Goal: Task Accomplishment & Management: Manage account settings

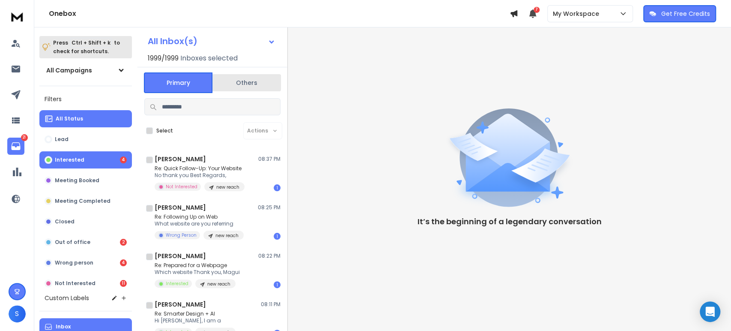
click at [69, 160] on p "Interested" at bounding box center [70, 159] width 30 height 7
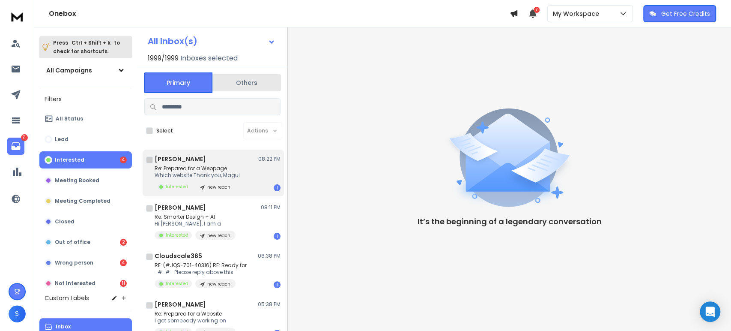
click at [258, 155] on p "08:22 PM" at bounding box center [269, 158] width 22 height 7
click at [224, 160] on div "Magui Martinez-Pena 08:22 PM" at bounding box center [218, 159] width 126 height 9
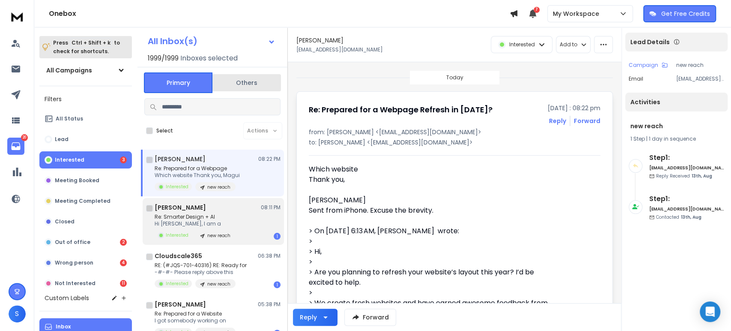
click at [209, 217] on p "Re: Smarter Design + AI" at bounding box center [195, 216] width 81 height 7
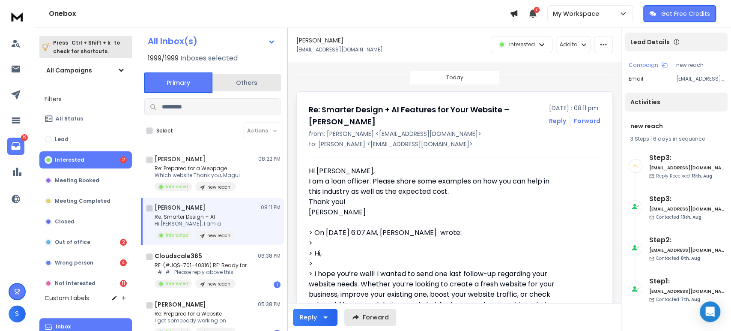
click at [380, 315] on button "Forward" at bounding box center [370, 316] width 52 height 17
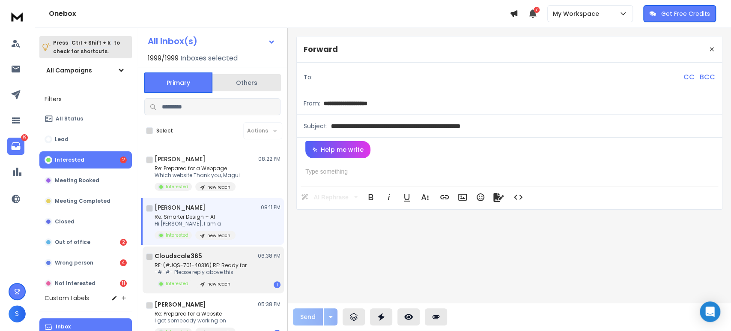
click at [196, 256] on h1 "Cloudscale365" at bounding box center [179, 255] width 48 height 9
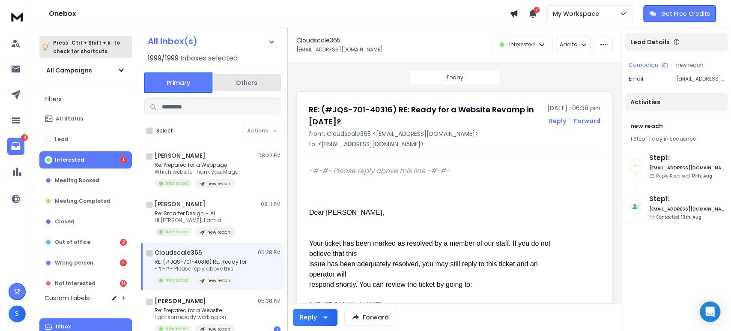
scroll to position [5, 0]
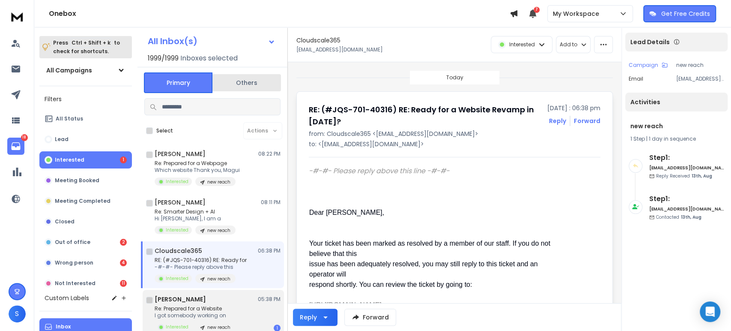
click at [241, 314] on div "Re: Prepared for a Website I got somebody working on Interested new reach 1" at bounding box center [218, 318] width 126 height 26
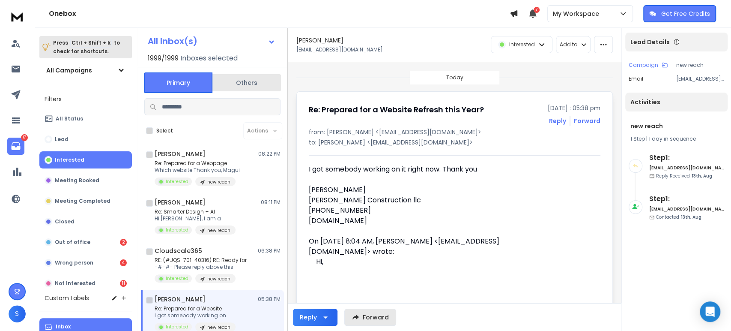
click at [358, 315] on icon at bounding box center [356, 317] width 8 height 8
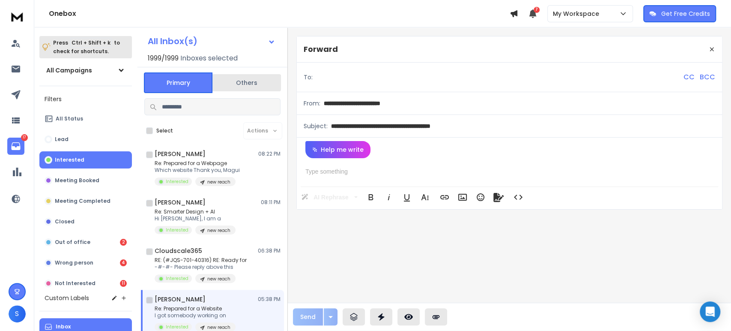
click at [240, 307] on div "Re: Prepared for a Website I got somebody working on Interested new reach" at bounding box center [218, 318] width 126 height 26
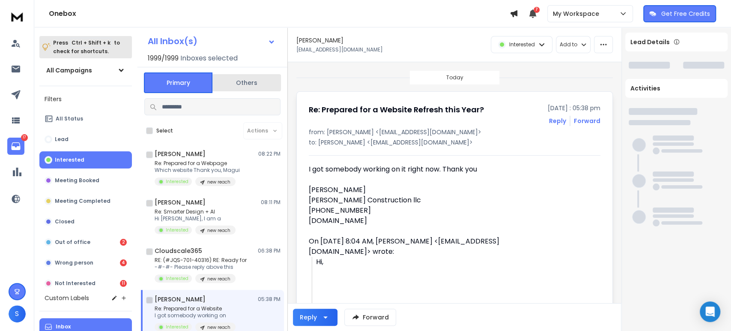
scroll to position [95, 0]
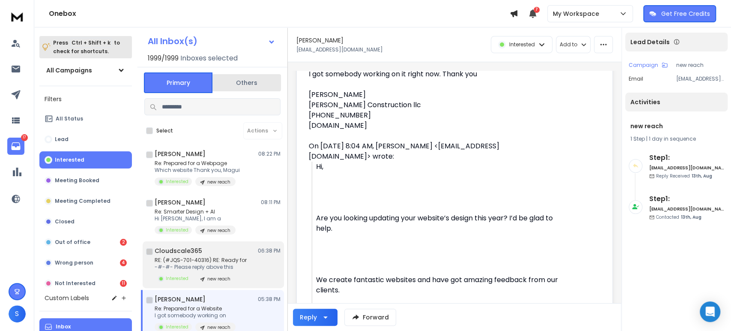
click at [150, 251] on button "button" at bounding box center [149, 251] width 7 height 7
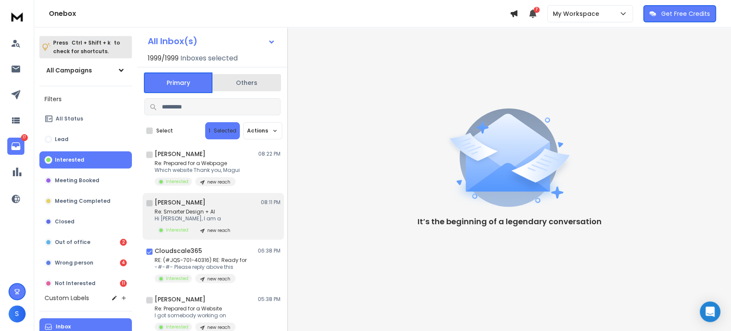
scroll to position [0, 0]
click at [227, 213] on p "Re: Smarter Design + AI" at bounding box center [195, 211] width 81 height 7
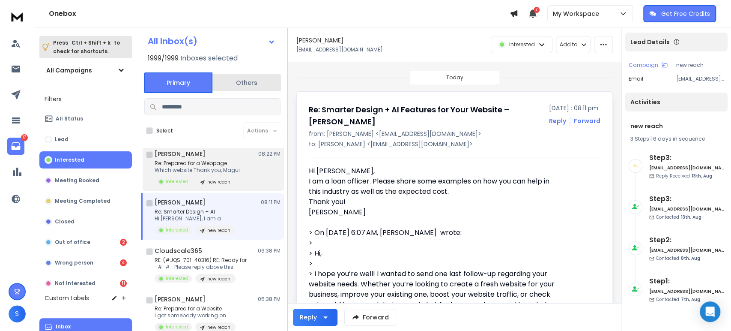
click at [216, 163] on p "Re: Prepared for a Webpage" at bounding box center [197, 163] width 85 height 7
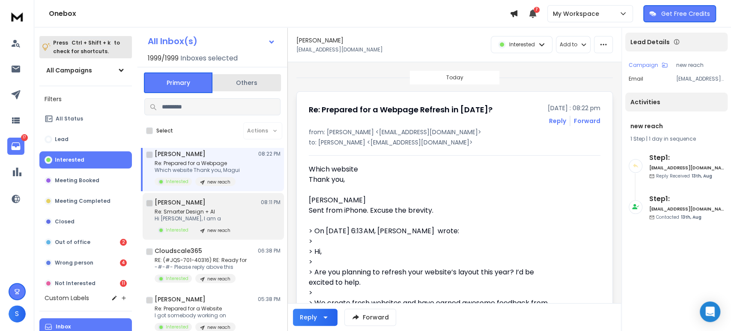
click at [218, 206] on div "Medhat Fayek 08:11 PM Re: Smarter Design + AI Hi Lillian, I am a Interested new…" at bounding box center [218, 216] width 126 height 36
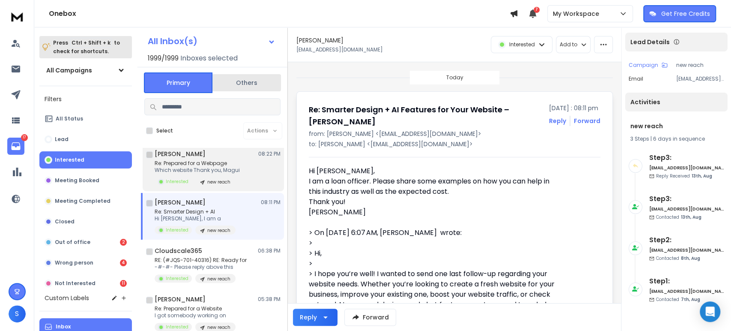
click at [212, 161] on p "Re: Prepared for a Webpage" at bounding box center [197, 163] width 85 height 7
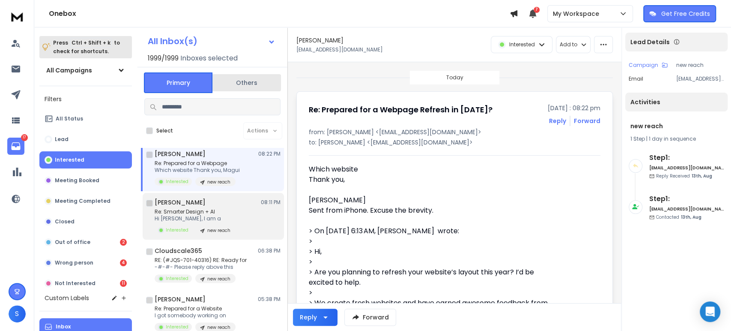
click at [219, 204] on div "Medhat Fayek 08:11 PM" at bounding box center [218, 202] width 126 height 9
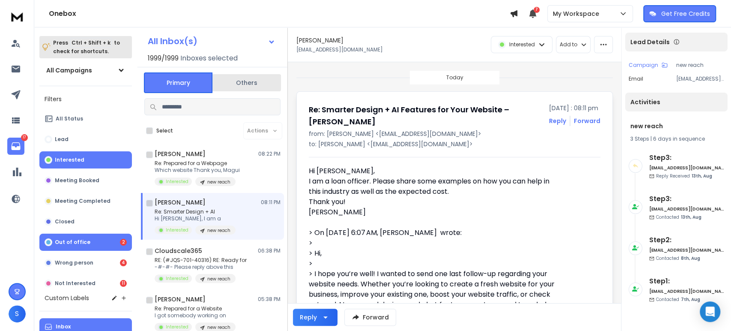
click at [106, 247] on button "Out of office 2" at bounding box center [85, 241] width 93 height 17
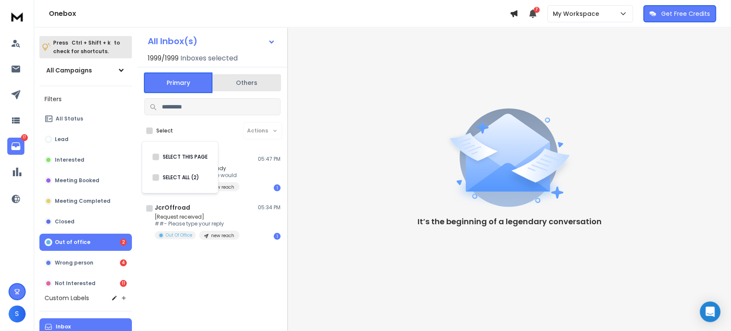
click at [147, 132] on button "SELECT THIS PAGE" at bounding box center [149, 130] width 7 height 7
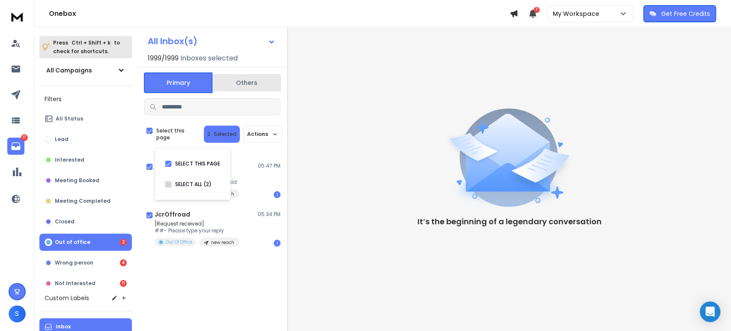
click at [179, 187] on label "SELECT ALL (2)" at bounding box center [193, 184] width 36 height 7
click at [261, 139] on button "Actions" at bounding box center [262, 133] width 39 height 17
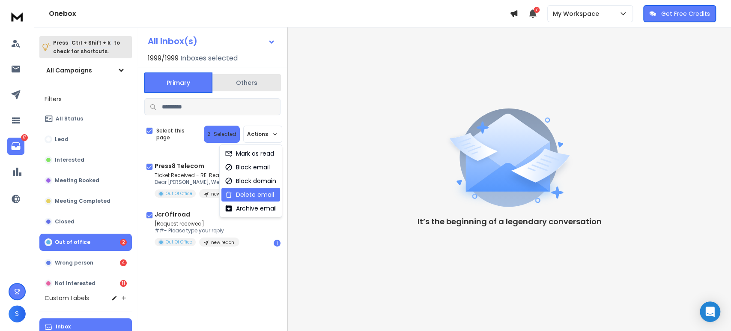
click at [245, 194] on div "Delete email" at bounding box center [249, 194] width 49 height 9
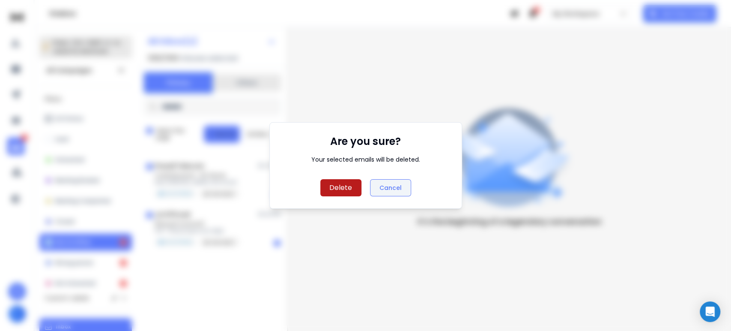
click at [328, 189] on button "Delete" at bounding box center [340, 187] width 41 height 17
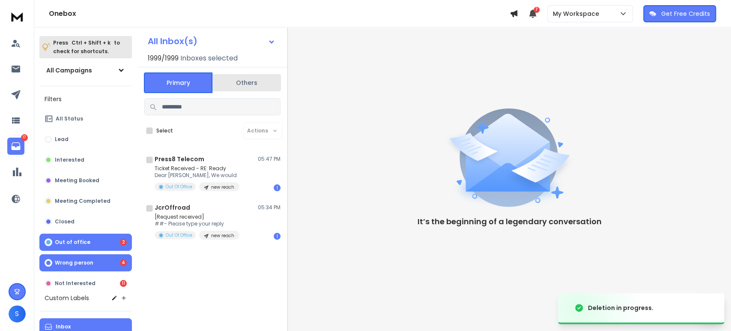
click at [99, 256] on button "Wrong person 4" at bounding box center [85, 262] width 93 height 17
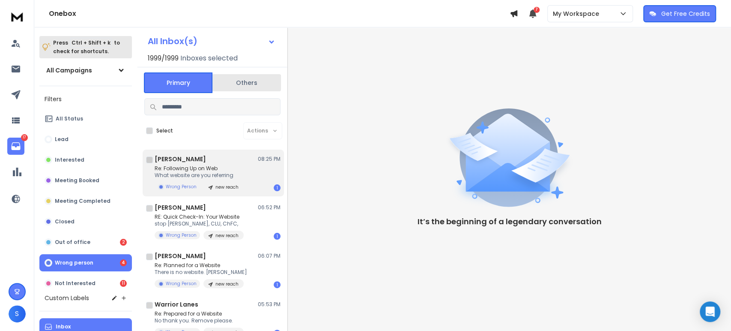
click at [202, 167] on p "Re: Following Up on Web" at bounding box center [199, 168] width 89 height 7
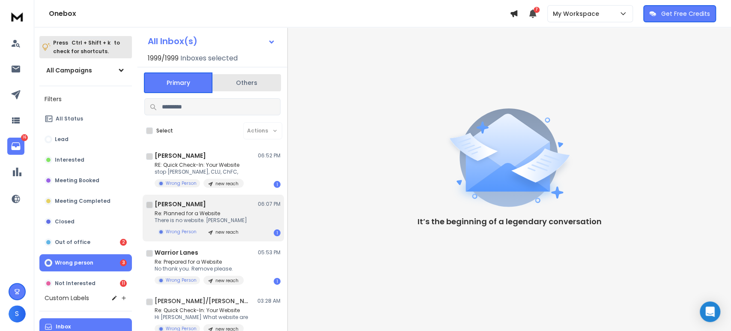
scroll to position [54, 0]
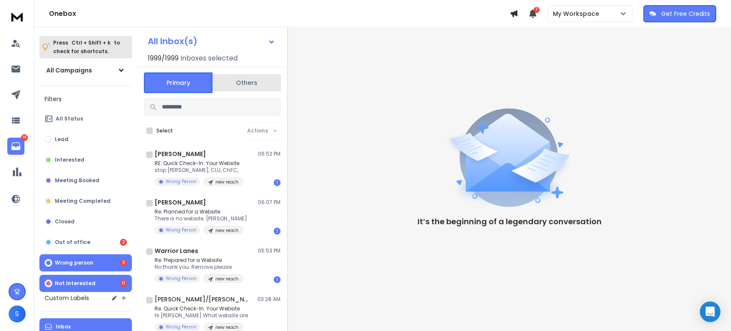
click at [93, 284] on button "Not Interested 11" at bounding box center [85, 283] width 93 height 17
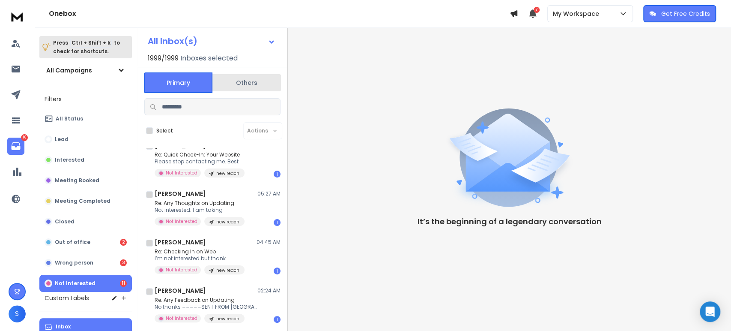
scroll to position [344, 0]
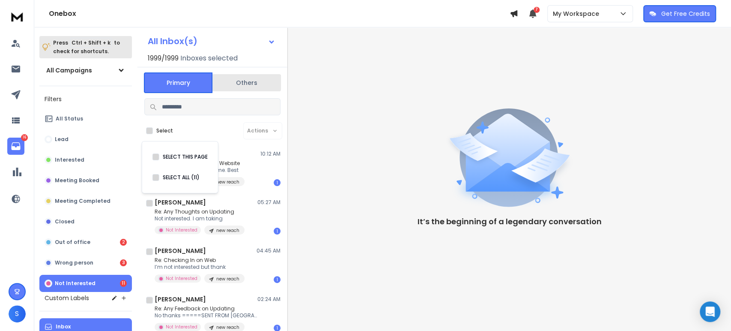
click at [155, 177] on button "SELECT THIS PAGE" at bounding box center [155, 177] width 7 height 7
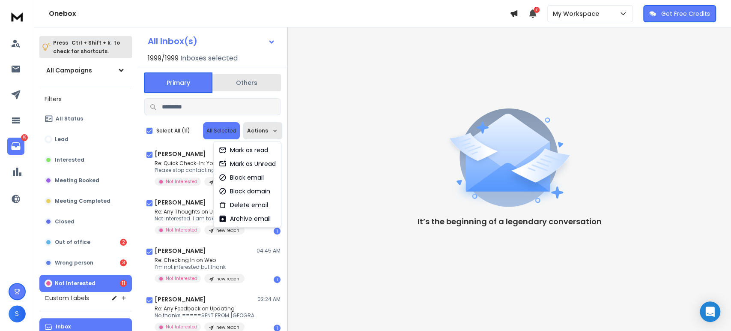
click at [263, 136] on button "Actions" at bounding box center [262, 130] width 39 height 17
click at [257, 198] on div "Delete email" at bounding box center [247, 205] width 64 height 14
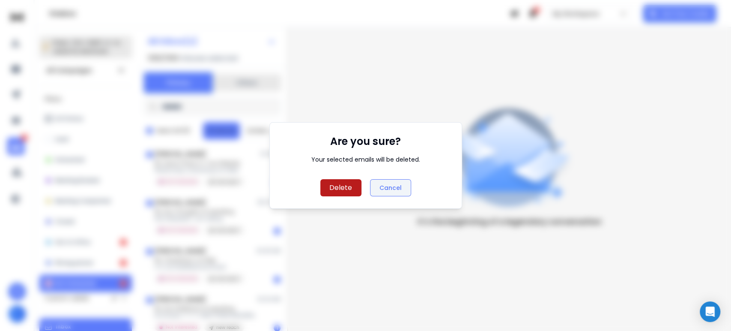
click at [336, 191] on button "Delete" at bounding box center [340, 187] width 41 height 17
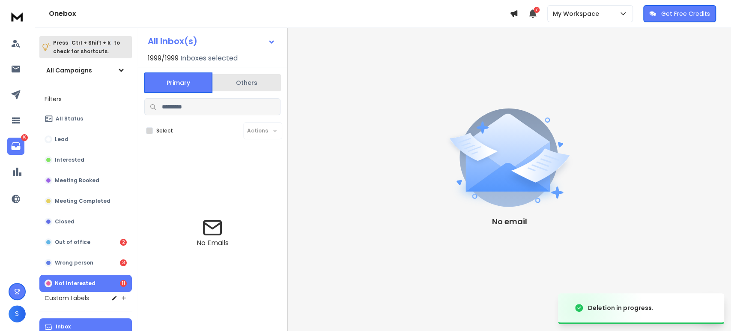
scroll to position [55, 0]
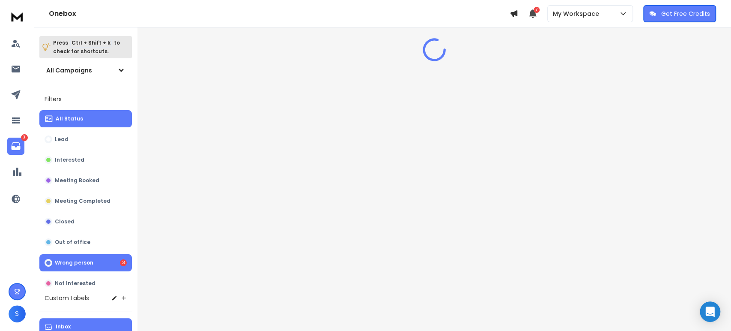
click at [103, 264] on button "Wrong person 3" at bounding box center [85, 262] width 93 height 17
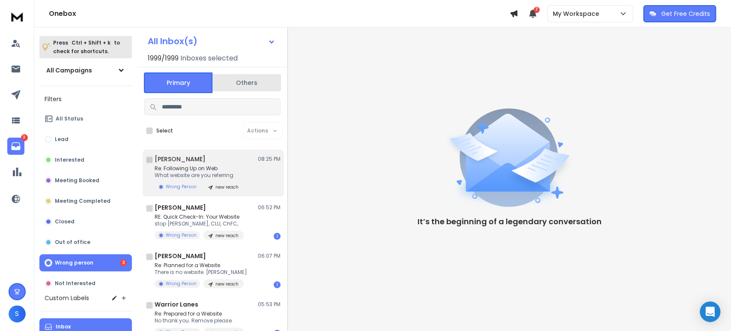
click at [188, 170] on p "Re: Following Up on Web" at bounding box center [199, 168] width 89 height 7
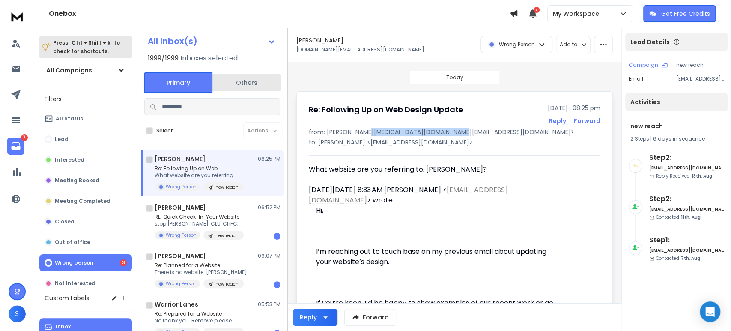
drag, startPoint x: 466, startPoint y: 129, endPoint x: 367, endPoint y: 133, distance: 99.0
click at [367, 133] on p "from: Rebecca Loa <loa.photography@gmail.com>" at bounding box center [455, 132] width 292 height 9
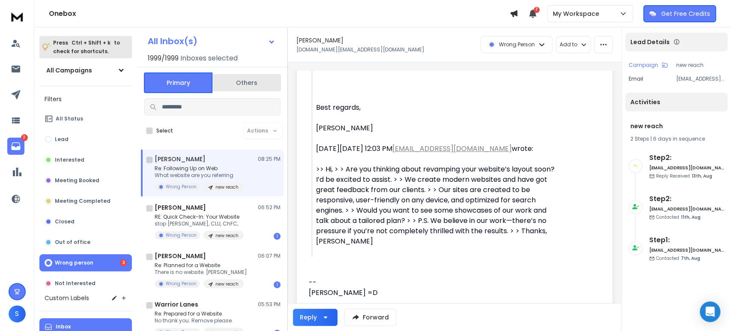
scroll to position [414, 0]
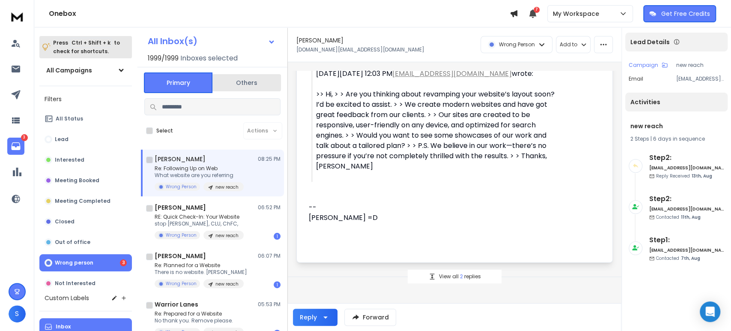
click at [470, 276] on p "View all 2 replies" at bounding box center [460, 276] width 42 height 7
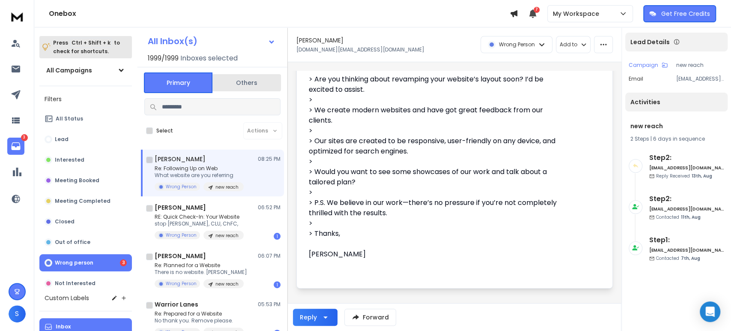
scroll to position [1095, 0]
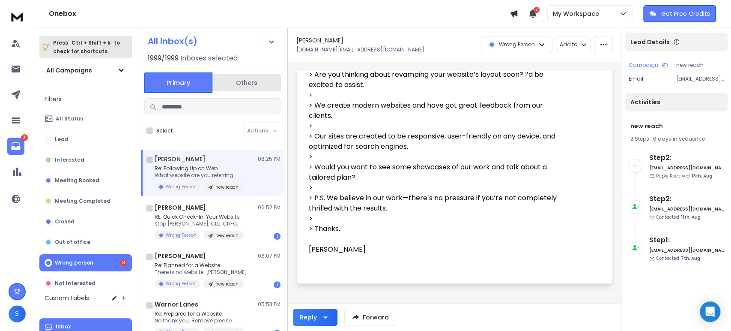
click at [314, 322] on div "Reply" at bounding box center [315, 317] width 31 height 10
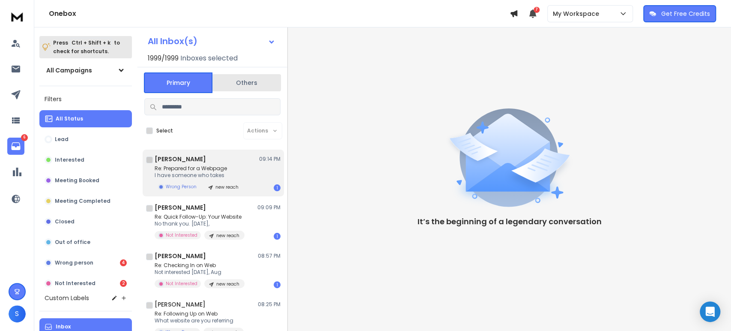
click at [234, 161] on div "[PERSON_NAME] 09:14 PM" at bounding box center [218, 159] width 126 height 9
